Goal: Task Accomplishment & Management: Manage account settings

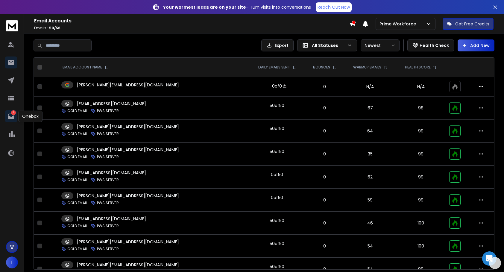
click at [15, 116] on link "1" at bounding box center [11, 116] width 12 height 12
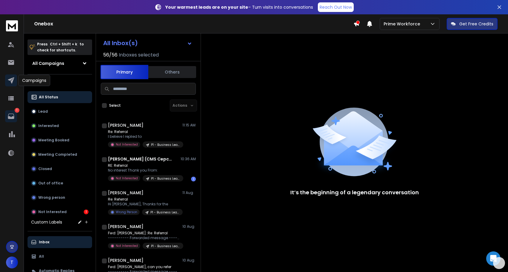
click at [12, 80] on icon at bounding box center [11, 80] width 6 height 6
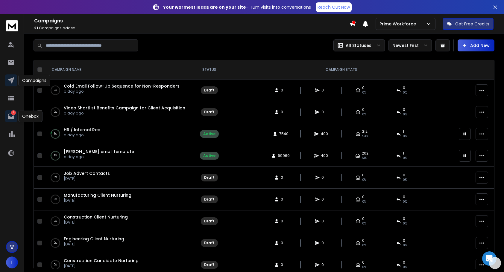
click at [13, 114] on p "1" at bounding box center [13, 112] width 5 height 5
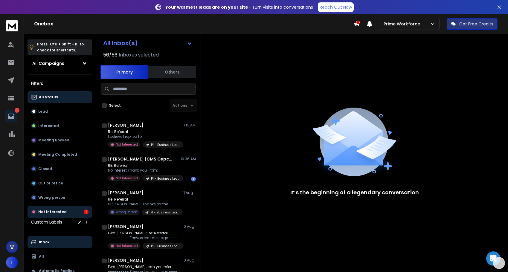
click at [68, 210] on button "Not Interested 1" at bounding box center [60, 212] width 65 height 12
click at [46, 95] on p "All Status" at bounding box center [48, 97] width 19 height 5
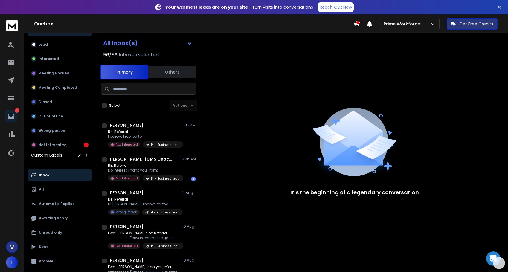
scroll to position [71, 0]
click at [55, 184] on button "All" at bounding box center [60, 190] width 65 height 12
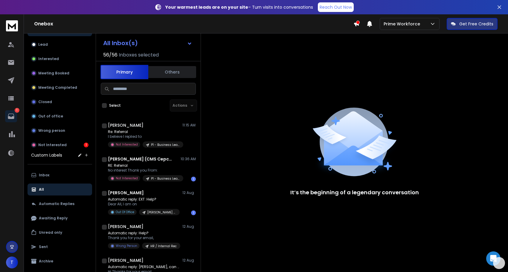
click at [61, 186] on button "All" at bounding box center [60, 190] width 65 height 12
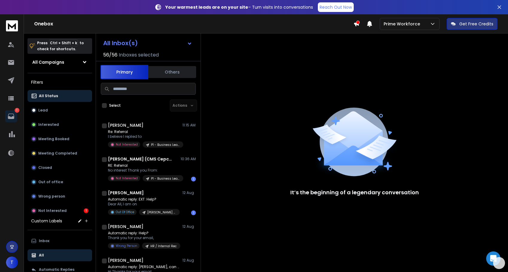
scroll to position [0, 0]
click at [49, 99] on p "All Status" at bounding box center [48, 97] width 19 height 5
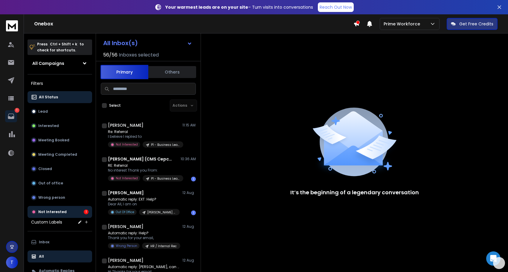
click at [66, 214] on button "Not Interested 1" at bounding box center [60, 212] width 65 height 12
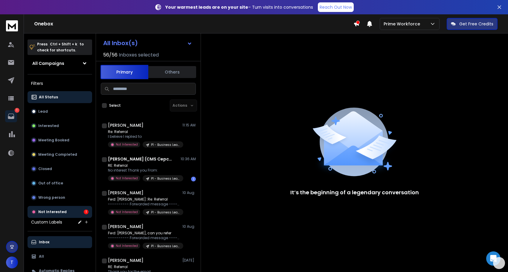
click at [60, 97] on button "All Status" at bounding box center [60, 97] width 65 height 12
click at [66, 215] on button "Not Interested 1" at bounding box center [60, 212] width 65 height 12
click at [167, 70] on button "Others" at bounding box center [172, 72] width 48 height 13
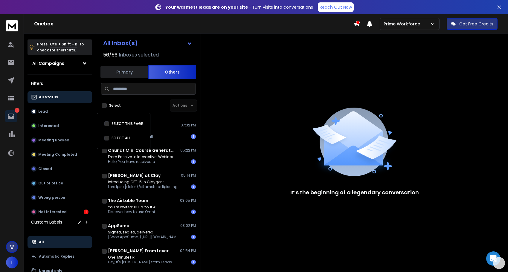
click at [105, 106] on button "SELECT THIS PAGE" at bounding box center [104, 105] width 5 height 5
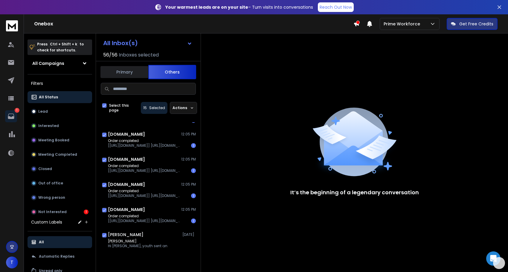
scroll to position [261, 0]
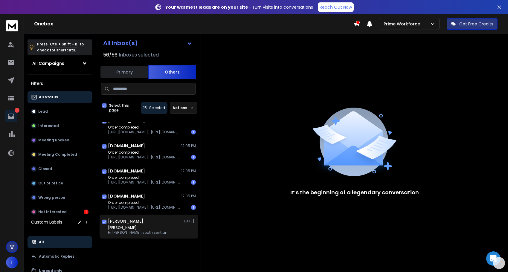
click at [105, 220] on button "button" at bounding box center [104, 222] width 5 height 5
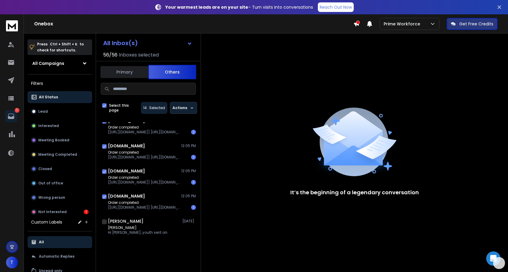
click at [181, 106] on p "Actions" at bounding box center [180, 108] width 15 height 5
click at [182, 116] on div "Delete email" at bounding box center [177, 119] width 34 height 6
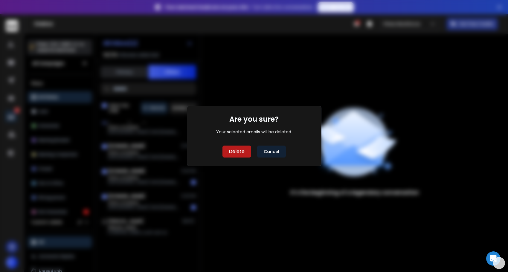
click at [231, 151] on button "Delete" at bounding box center [237, 152] width 29 height 12
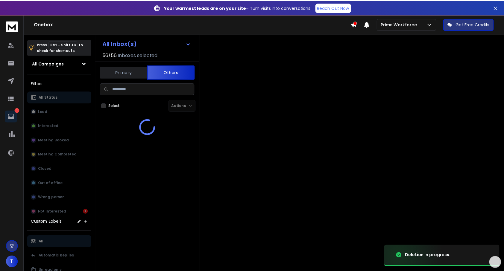
scroll to position [0, 0]
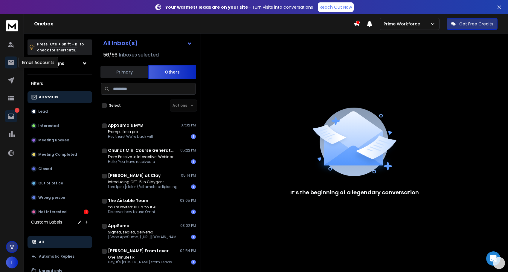
click at [11, 60] on icon at bounding box center [11, 62] width 6 height 5
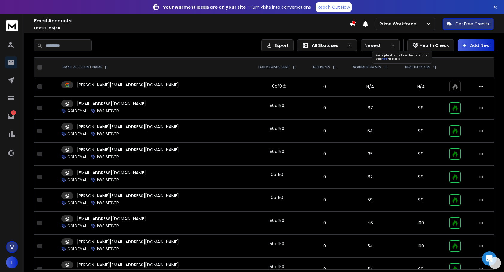
click at [405, 66] on p "HEALTH SCORE" at bounding box center [418, 67] width 26 height 5
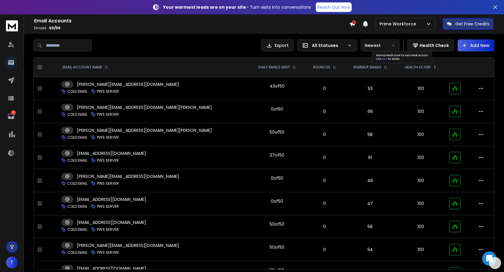
click at [405, 66] on p "HEALTH SCORE" at bounding box center [418, 67] width 26 height 5
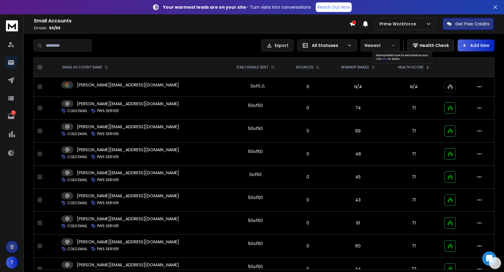
click at [405, 66] on p "HEALTH SCORE" at bounding box center [411, 67] width 26 height 5
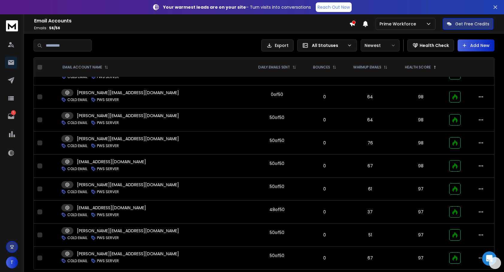
scroll to position [680, 0]
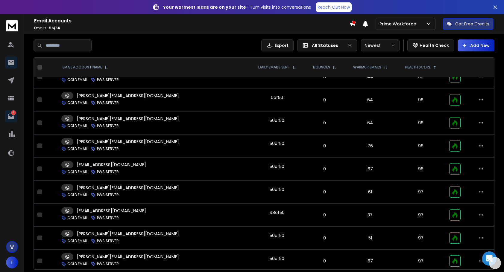
click at [14, 114] on p "1" at bounding box center [13, 112] width 5 height 5
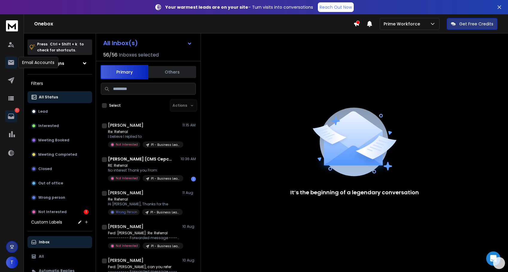
click at [10, 66] on icon at bounding box center [10, 62] width 7 height 7
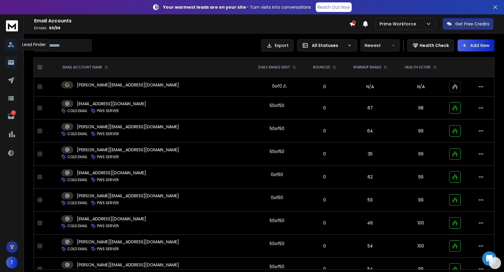
click at [10, 48] on icon at bounding box center [10, 44] width 7 height 7
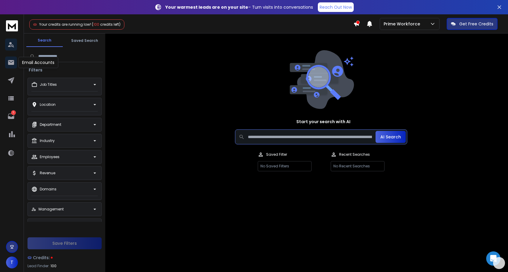
click at [11, 61] on icon at bounding box center [11, 62] width 6 height 5
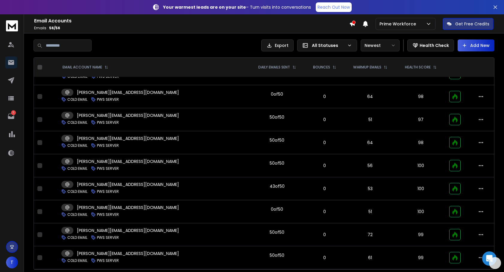
scroll to position [440, 0]
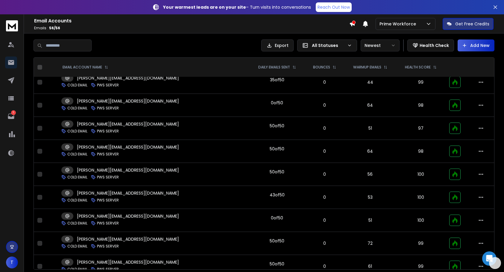
drag, startPoint x: 230, startPoint y: 114, endPoint x: 158, endPoint y: 48, distance: 97.2
click at [159, 48] on div at bounding box center [146, 45] width 224 height 12
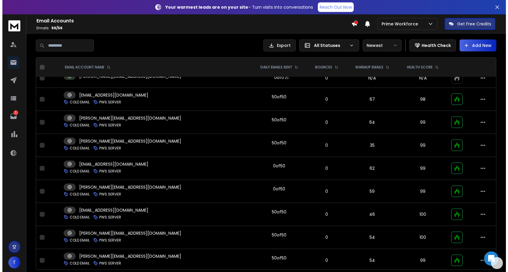
scroll to position [0, 0]
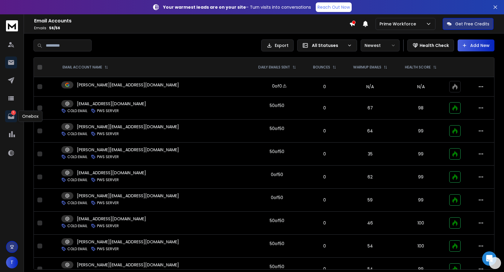
click at [10, 114] on icon at bounding box center [11, 116] width 6 height 5
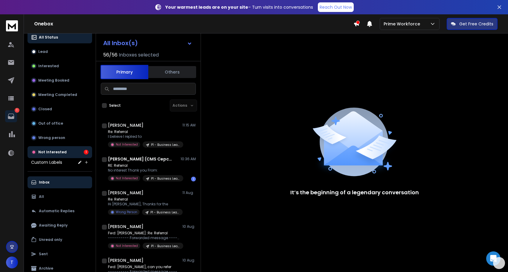
click at [58, 148] on button "Not Interested 1" at bounding box center [60, 152] width 65 height 12
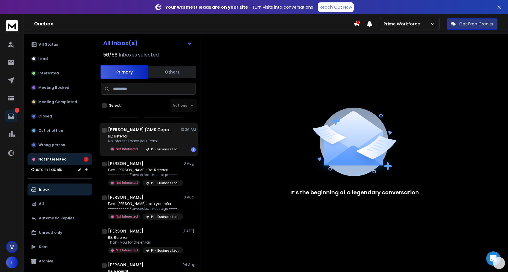
scroll to position [30, 0]
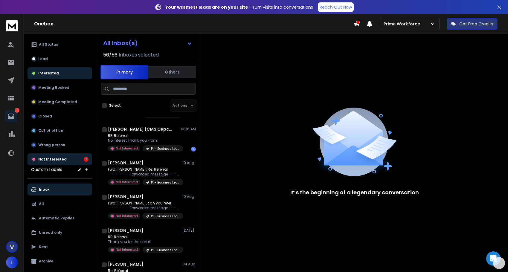
click at [50, 71] on div "Interested" at bounding box center [45, 73] width 28 height 5
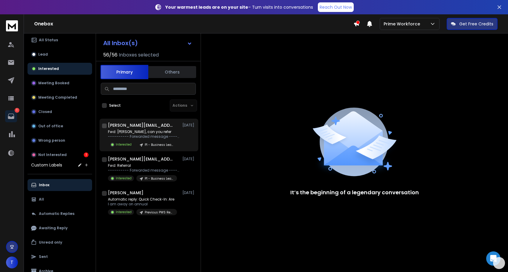
click at [125, 127] on h1 "[PERSON_NAME][EMAIL_ADDRESS][DOMAIN_NAME]" at bounding box center [141, 125] width 66 height 6
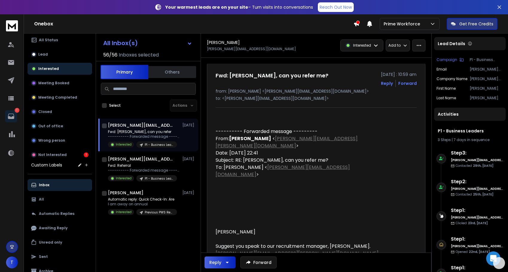
scroll to position [60, 0]
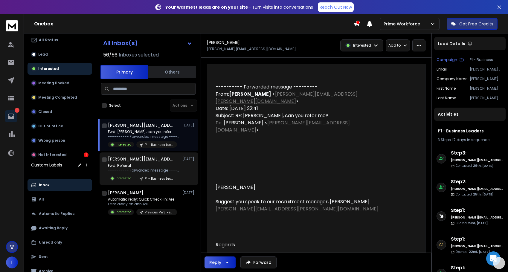
click at [143, 158] on h1 "[PERSON_NAME][EMAIL_ADDRESS][DOMAIN_NAME]" at bounding box center [141, 159] width 66 height 6
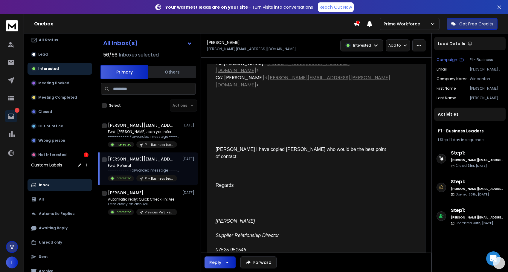
scroll to position [120, 0]
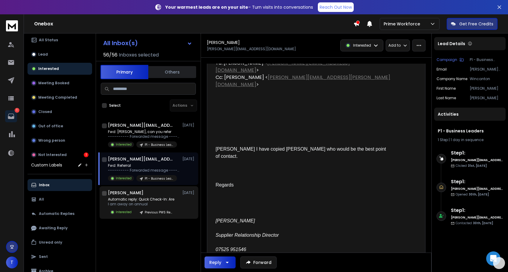
click at [157, 190] on div "[PERSON_NAME] [DATE]" at bounding box center [152, 193] width 88 height 6
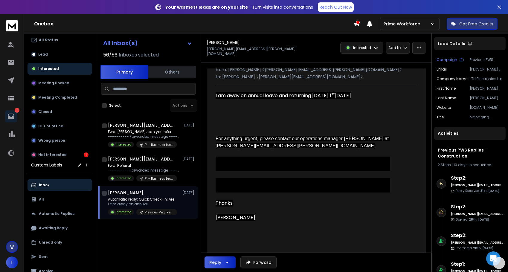
scroll to position [0, 0]
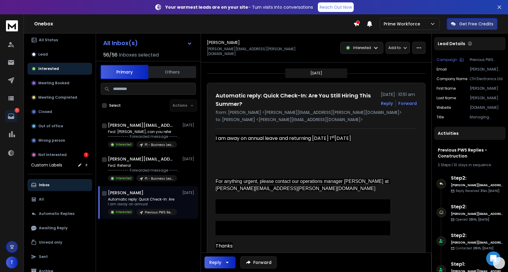
click at [158, 73] on button "Others" at bounding box center [172, 72] width 48 height 13
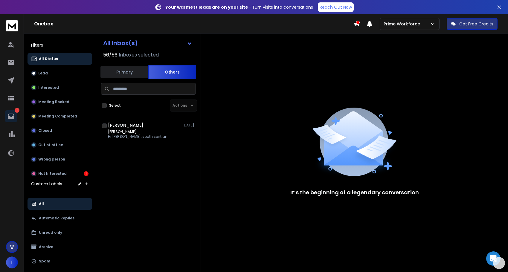
click at [116, 70] on button "Primary" at bounding box center [125, 72] width 48 height 13
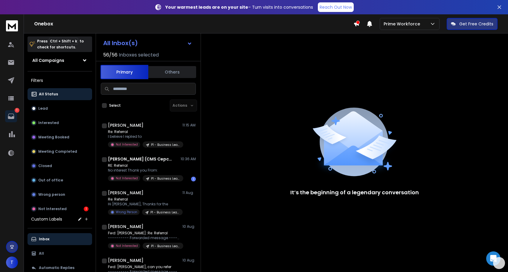
scroll to position [0, 0]
